Goal: Task Accomplishment & Management: Manage account settings

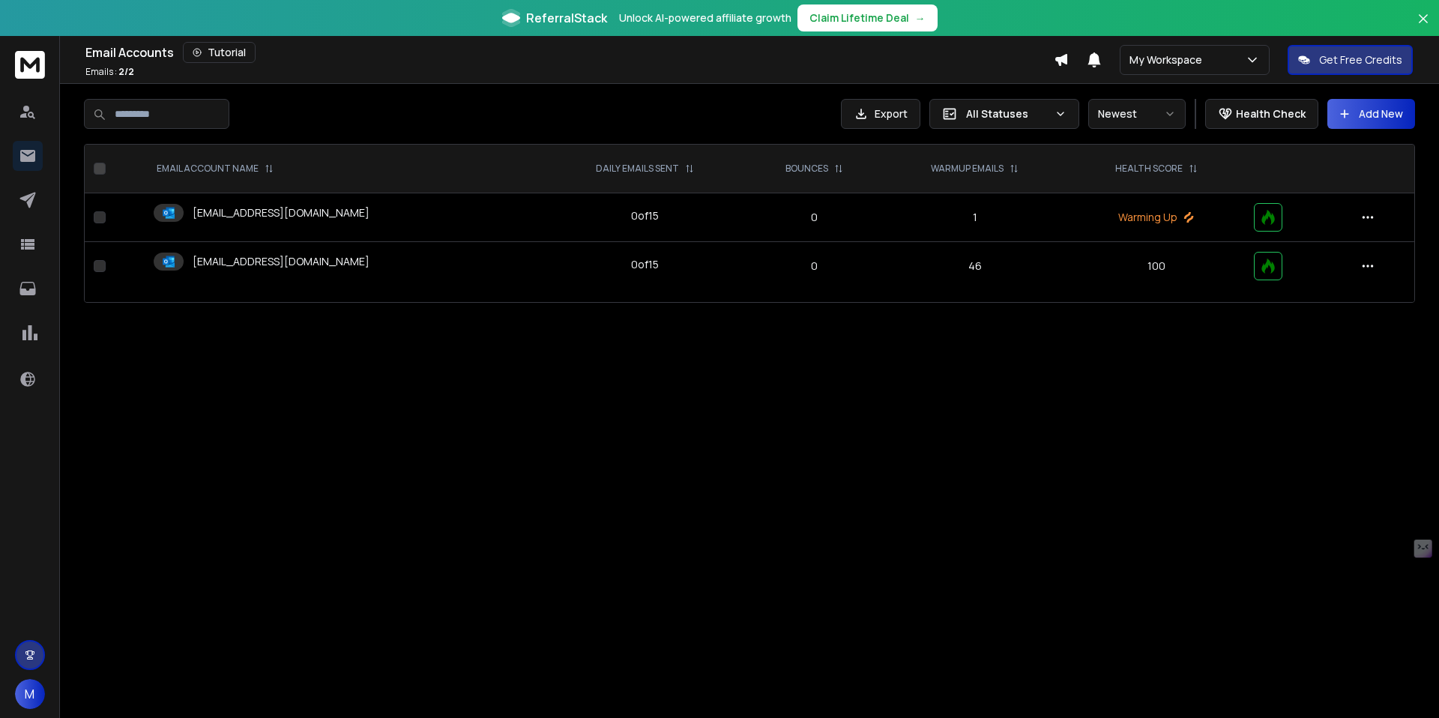
click at [342, 215] on p "[EMAIL_ADDRESS][DOMAIN_NAME]" at bounding box center [281, 212] width 177 height 15
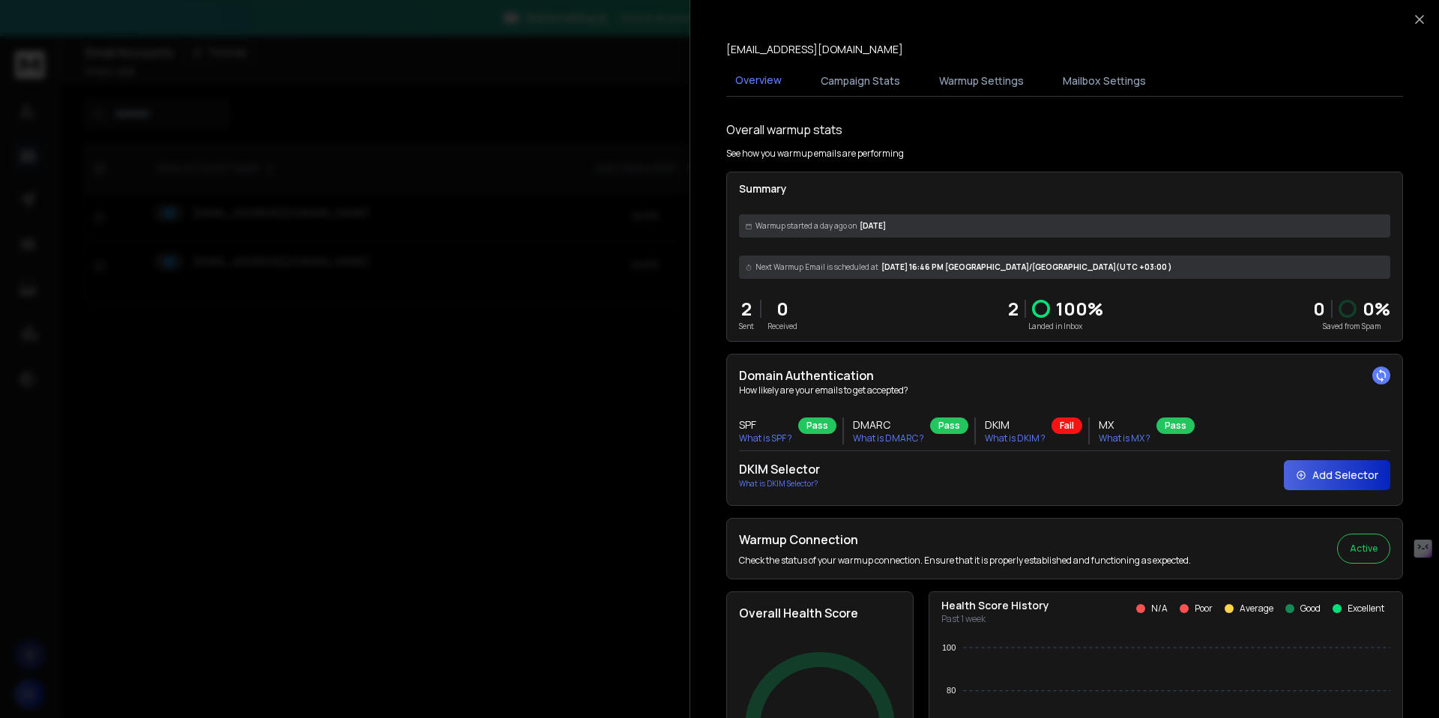
click at [999, 424] on h3 "DKIM" at bounding box center [1015, 425] width 61 height 15
copy h3 "DKIM"
click at [1417, 21] on icon "button" at bounding box center [1419, 19] width 7 height 7
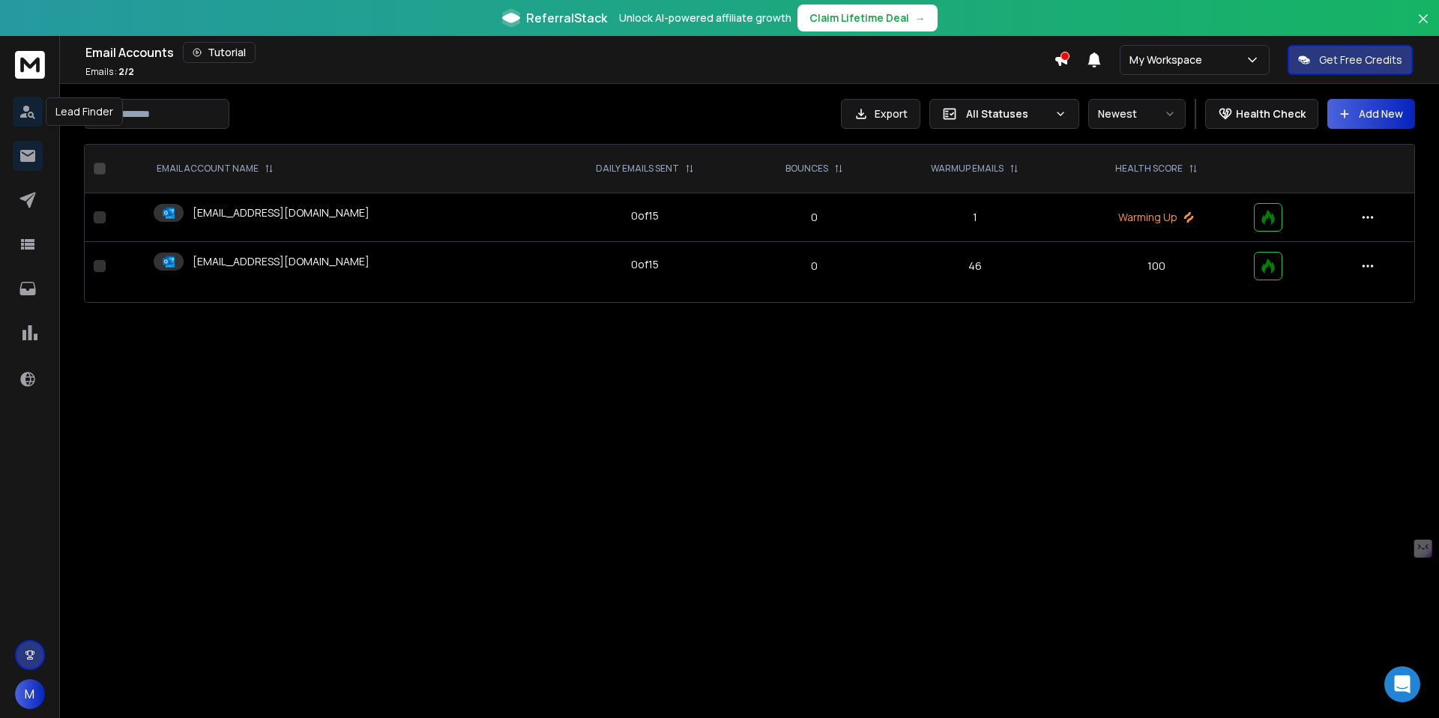
click at [24, 112] on icon at bounding box center [28, 112] width 18 height 18
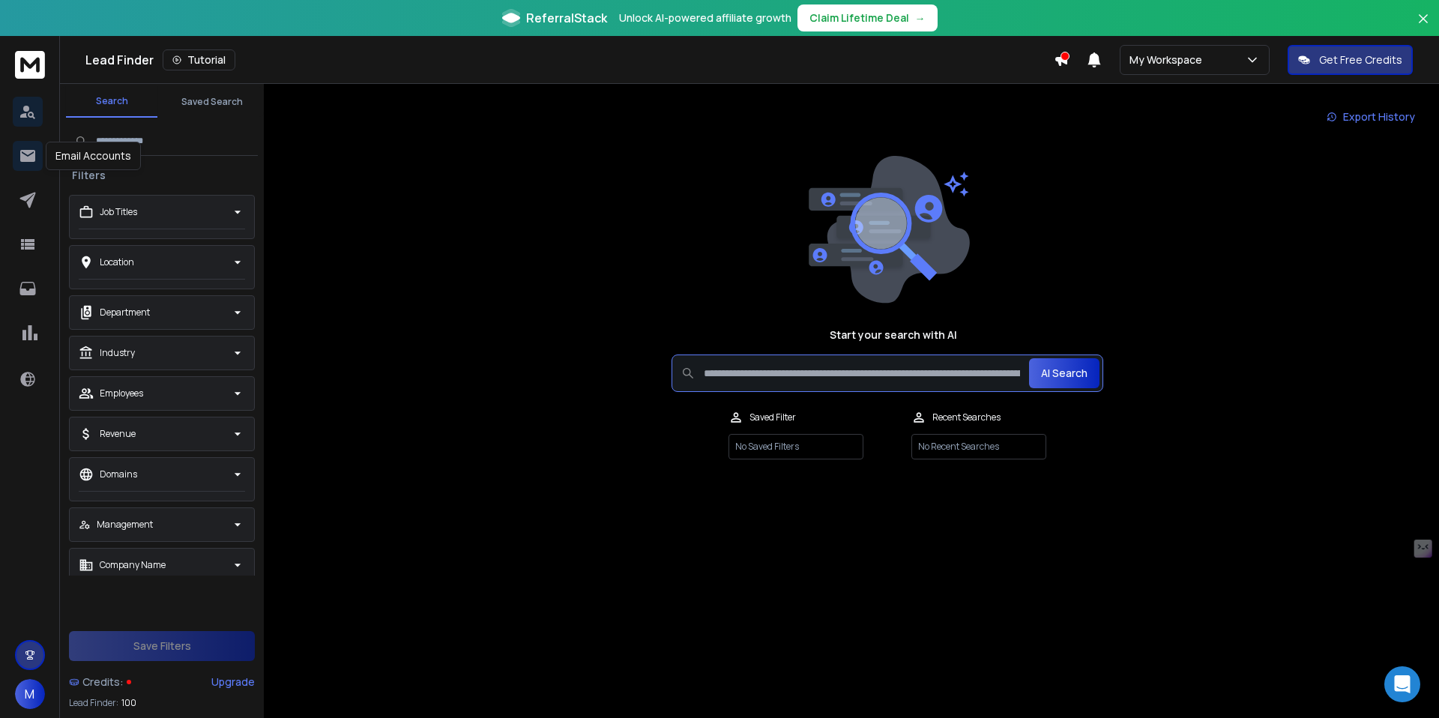
click at [25, 153] on icon at bounding box center [27, 156] width 15 height 12
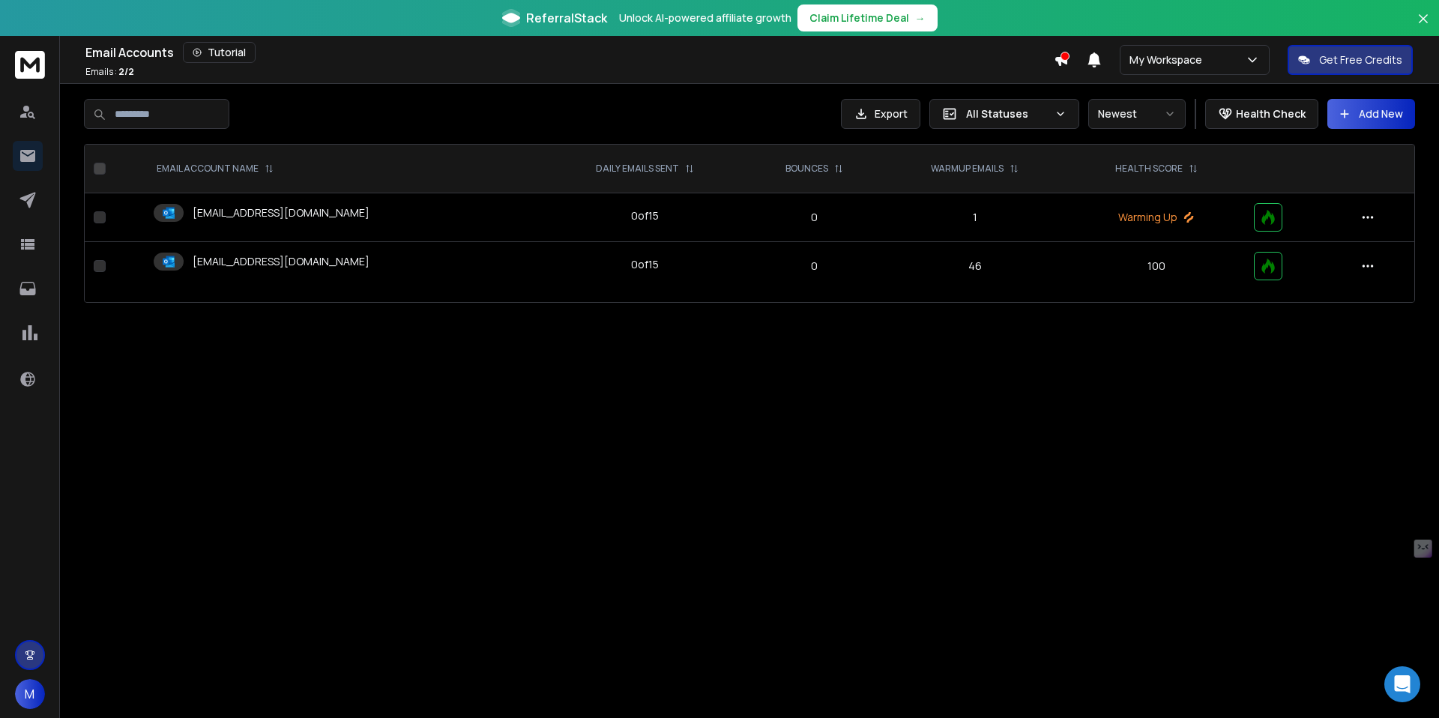
click at [1383, 111] on button "Add New" at bounding box center [1372, 114] width 88 height 30
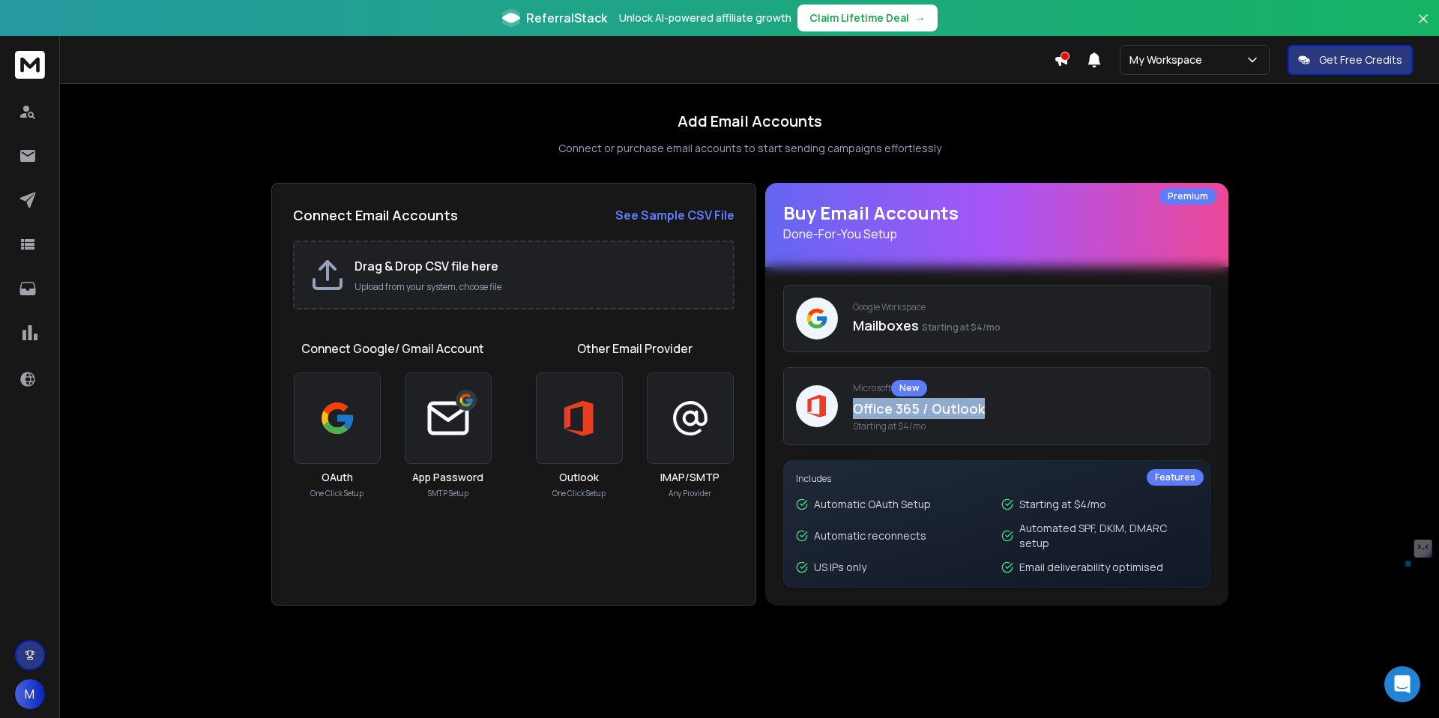
drag, startPoint x: 992, startPoint y: 406, endPoint x: 858, endPoint y: 408, distance: 133.5
click at [858, 408] on p "Office 365 / Outlook" at bounding box center [1025, 408] width 345 height 21
copy p "Office 365 / Outlook"
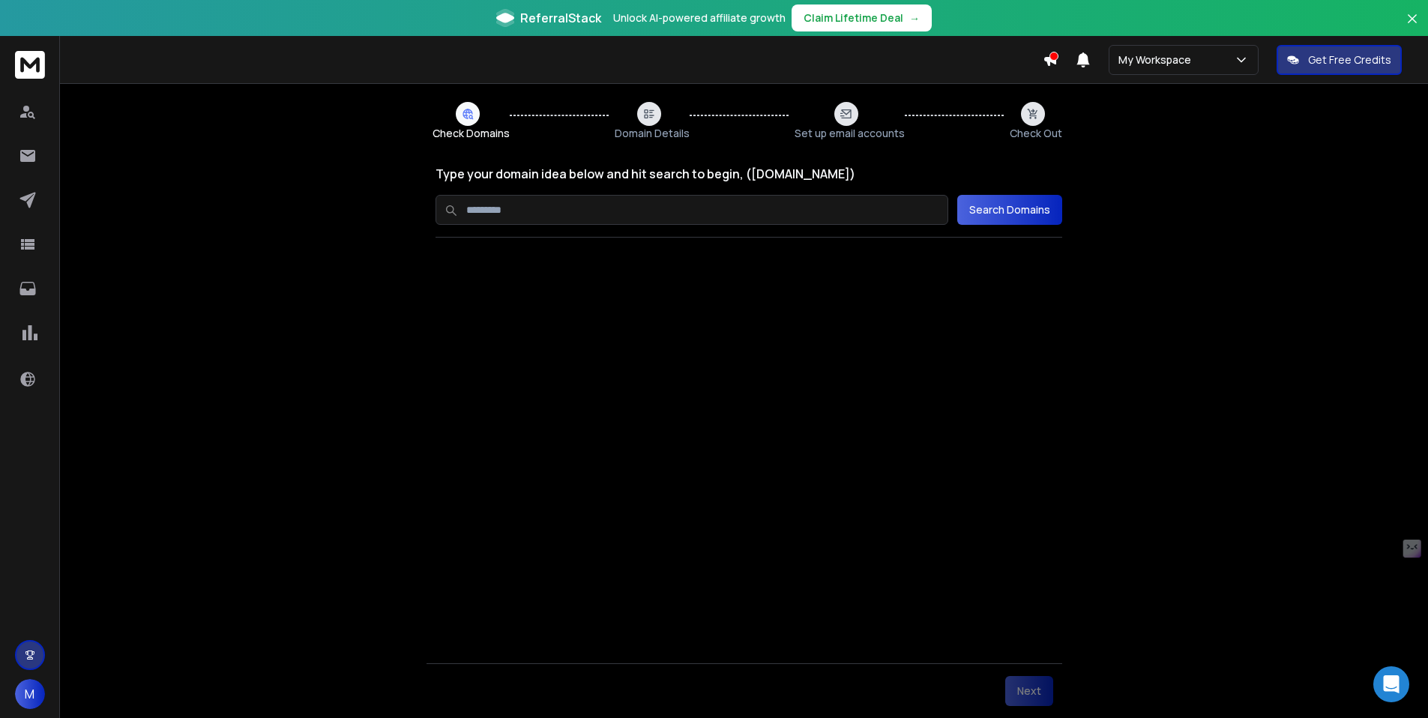
click at [40, 64] on icon at bounding box center [30, 65] width 30 height 28
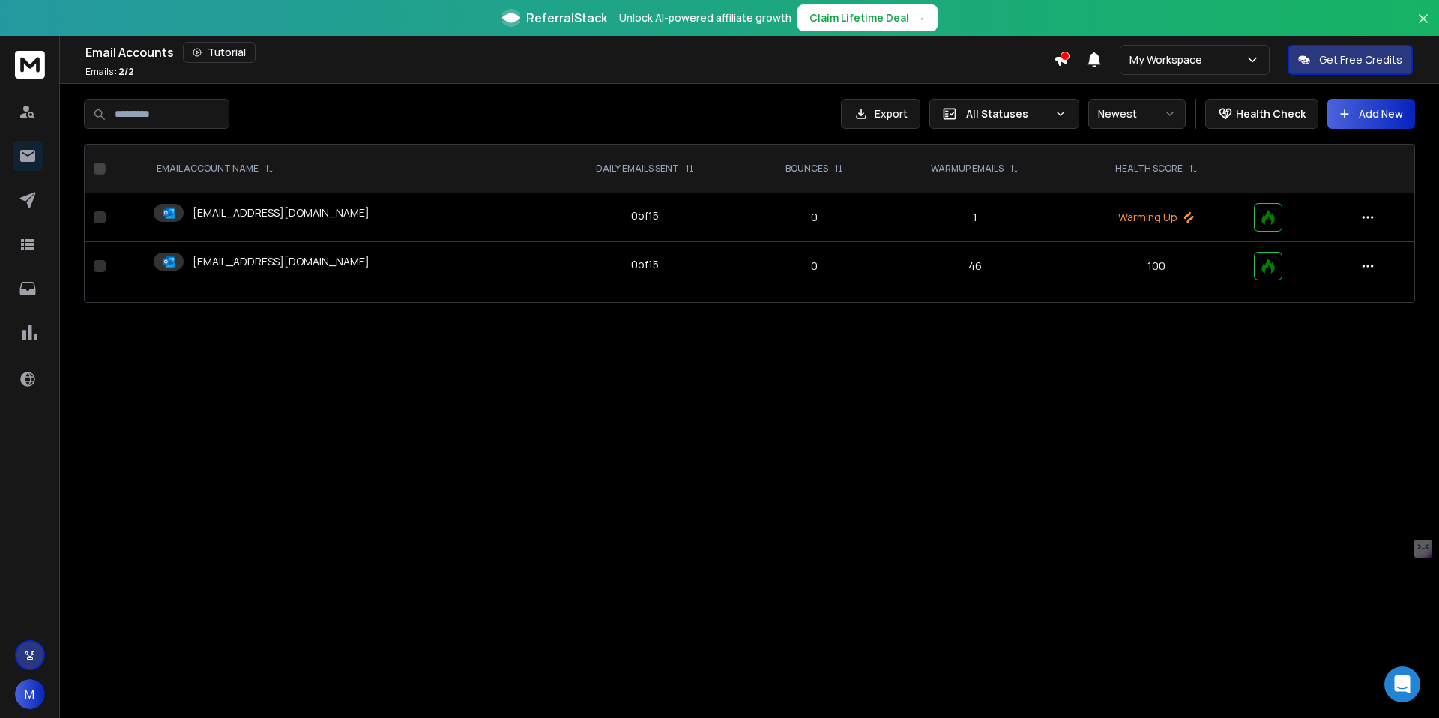
click at [328, 212] on p "[EMAIL_ADDRESS][DOMAIN_NAME]" at bounding box center [281, 212] width 177 height 15
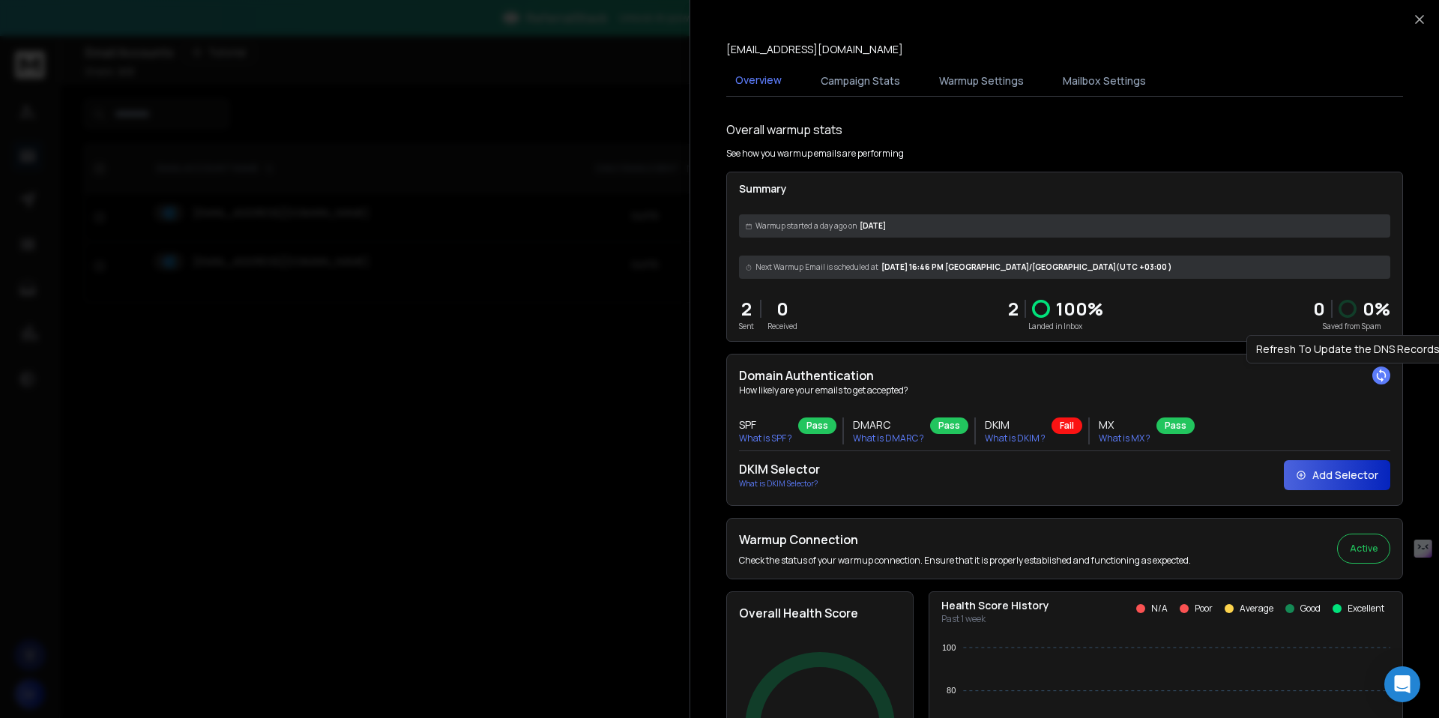
click at [1374, 374] on icon at bounding box center [1381, 375] width 15 height 15
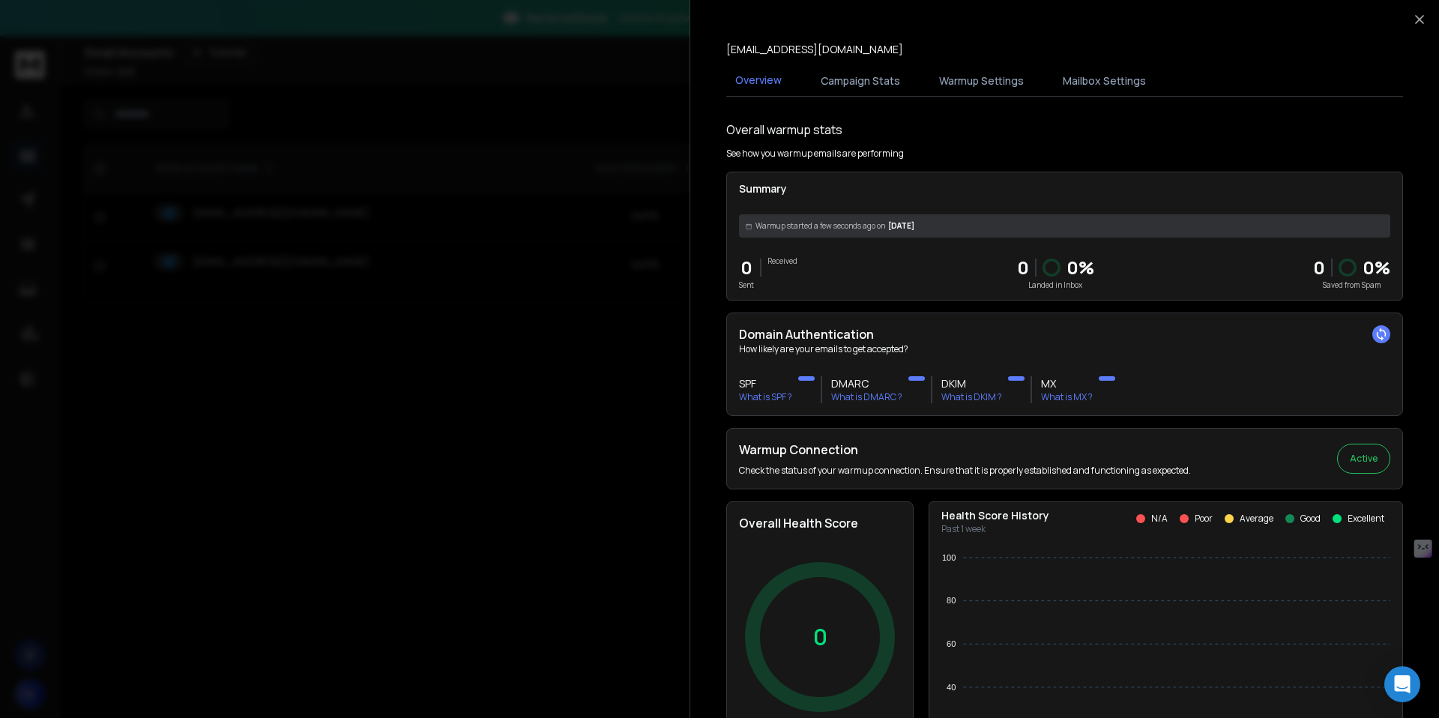
click at [593, 355] on div at bounding box center [719, 359] width 1439 height 718
